Goal: Task Accomplishment & Management: Manage account settings

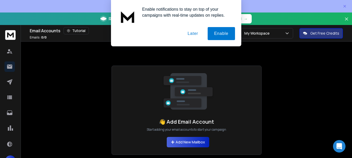
click at [196, 33] on button "Later" at bounding box center [192, 33] width 23 height 13
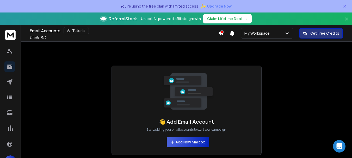
click at [175, 143] on icon at bounding box center [173, 143] width 4 height 4
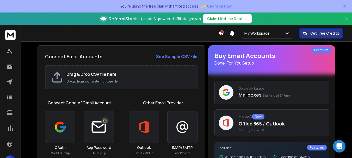
scroll to position [78, 0]
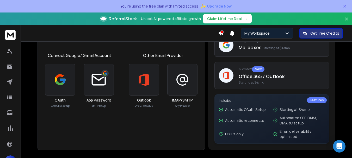
click at [290, 36] on button "My Workspace" at bounding box center [267, 33] width 52 height 10
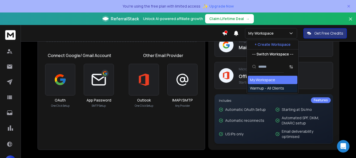
click at [278, 88] on div "Warmup - All Clients" at bounding box center [267, 88] width 34 height 5
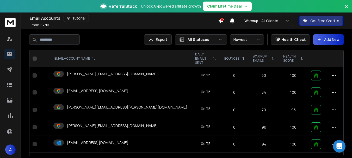
click at [321, 38] on icon at bounding box center [320, 40] width 4 height 4
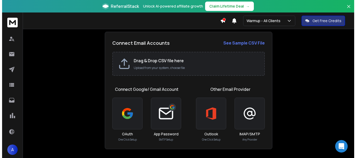
scroll to position [33, 0]
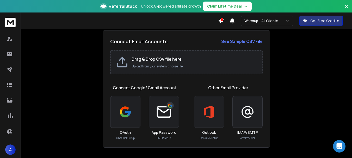
click at [119, 108] on icon at bounding box center [125, 112] width 13 height 16
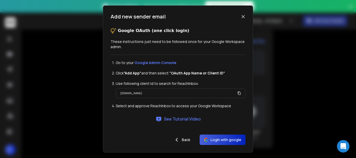
click at [225, 141] on button "Login with google" at bounding box center [223, 140] width 46 height 10
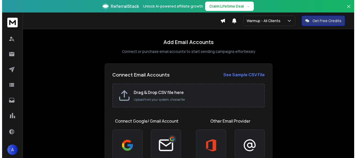
scroll to position [33, 0]
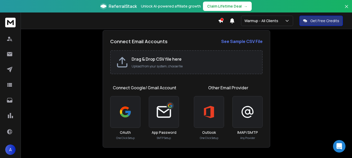
click at [131, 108] on icon at bounding box center [125, 112] width 13 height 16
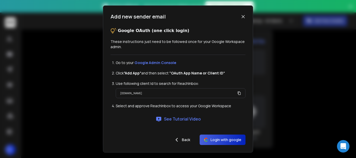
click at [130, 73] on strong "”Add App”" at bounding box center [132, 73] width 17 height 5
drag, startPoint x: 130, startPoint y: 73, endPoint x: 136, endPoint y: 73, distance: 5.7
click at [136, 73] on strong "”Add App”" at bounding box center [132, 73] width 17 height 5
click at [176, 71] on strong "“OAuth App Name or Client ID”" at bounding box center [198, 73] width 56 height 5
click at [239, 92] on icon at bounding box center [239, 93] width 3 height 3
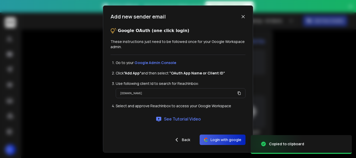
click at [213, 139] on button "Login with google" at bounding box center [223, 140] width 46 height 10
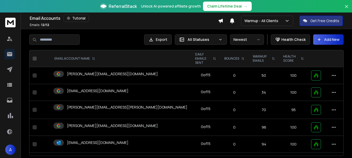
click at [326, 38] on button "Add New" at bounding box center [328, 39] width 31 height 10
click at [325, 40] on button "Add New" at bounding box center [328, 39] width 31 height 10
click at [328, 37] on button "Add New" at bounding box center [328, 39] width 31 height 10
click at [327, 35] on button "Add New" at bounding box center [328, 39] width 31 height 10
click at [324, 39] on button "Add New" at bounding box center [328, 39] width 31 height 10
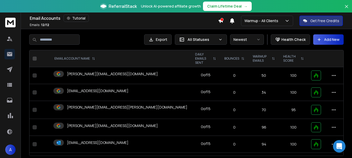
click at [324, 39] on button "Add New" at bounding box center [328, 39] width 31 height 10
click at [288, 21] on icon "button" at bounding box center [287, 20] width 3 height 1
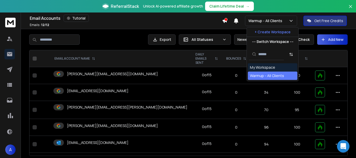
click at [323, 38] on button "Add New" at bounding box center [332, 39] width 31 height 10
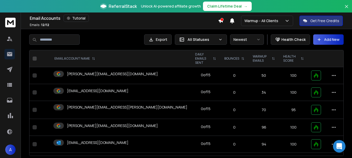
click at [324, 38] on button "Add New" at bounding box center [328, 39] width 31 height 10
click at [55, 40] on input at bounding box center [54, 39] width 51 height 10
click at [322, 37] on button "Add New" at bounding box center [328, 39] width 31 height 10
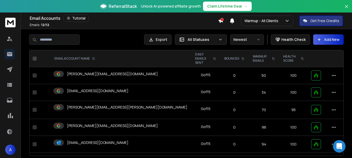
click at [322, 37] on button "Add New" at bounding box center [328, 39] width 31 height 10
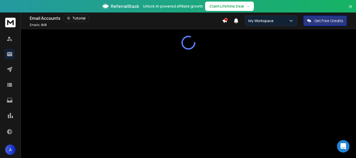
click at [290, 21] on div "My Workspace" at bounding box center [271, 20] width 45 height 5
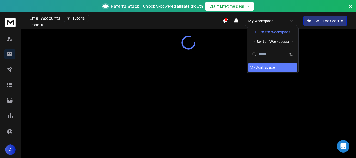
click at [282, 41] on p "--- Switch Workspace ---" at bounding box center [272, 41] width 41 height 5
click at [293, 54] on div "+ Create Workspace --- Switch Workspace --- My Workspace" at bounding box center [273, 50] width 52 height 46
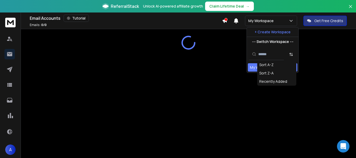
click at [239, 75] on div "ReferralStack Unlock AI-powered affiliate growth Lifetime Deals available! Clai…" at bounding box center [178, 79] width 356 height 158
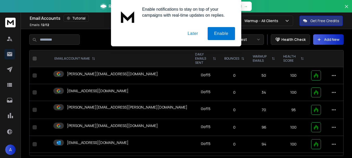
click at [196, 34] on button "Later" at bounding box center [192, 33] width 23 height 13
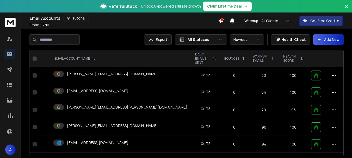
click at [327, 41] on button "Add New" at bounding box center [328, 39] width 31 height 10
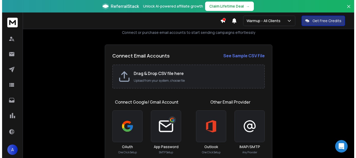
scroll to position [33, 0]
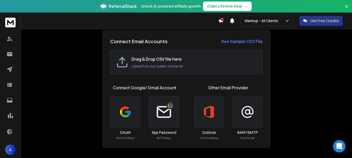
click at [128, 112] on icon at bounding box center [127, 113] width 5 height 5
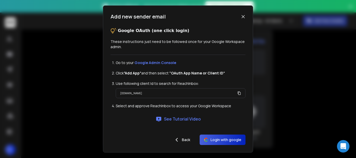
click at [218, 141] on button "Login with google" at bounding box center [223, 140] width 46 height 10
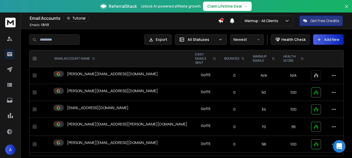
click at [314, 75] on icon at bounding box center [316, 75] width 4 height 5
click at [332, 75] on icon at bounding box center [334, 75] width 5 height 5
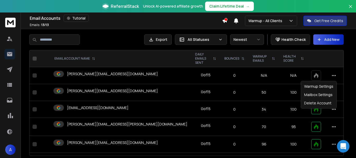
click at [314, 75] on icon at bounding box center [316, 75] width 4 height 5
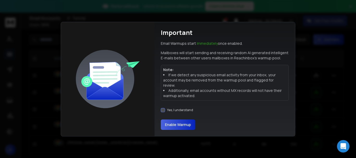
click at [162, 108] on button "Yes, I understand" at bounding box center [163, 110] width 4 height 4
click at [179, 122] on button "Enable Warmup" at bounding box center [178, 125] width 34 height 10
